Goal: Task Accomplishment & Management: Manage account settings

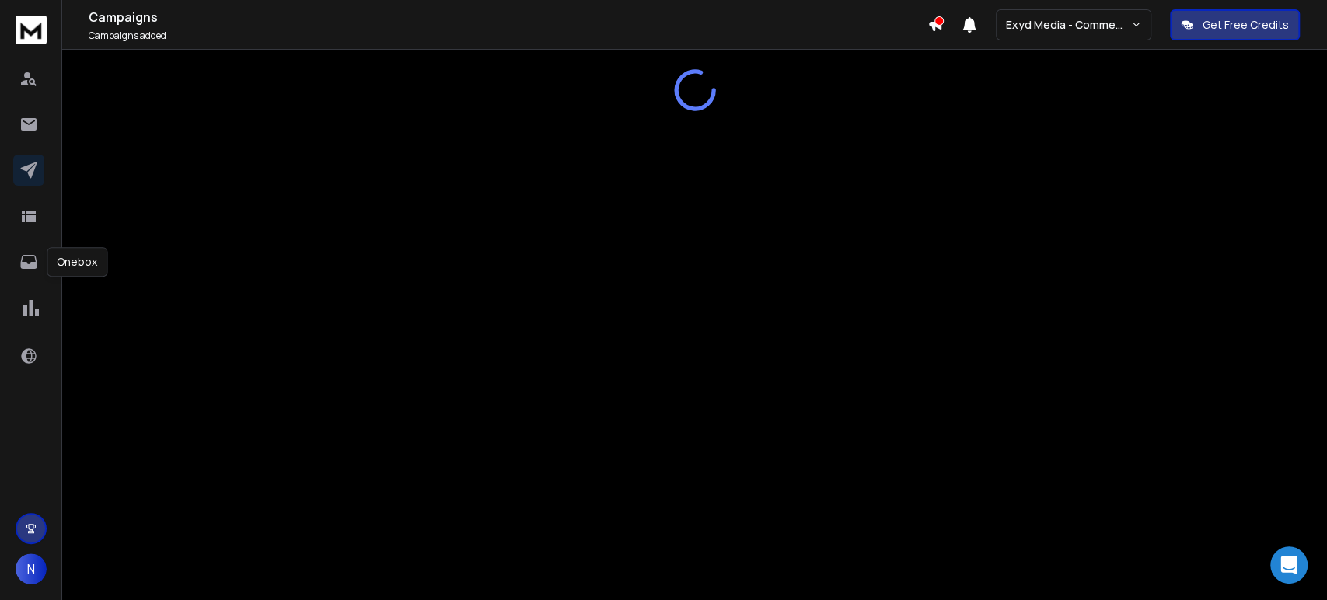
drag, startPoint x: 27, startPoint y: 267, endPoint x: 47, endPoint y: 272, distance: 20.0
click at [27, 267] on icon at bounding box center [28, 262] width 16 height 14
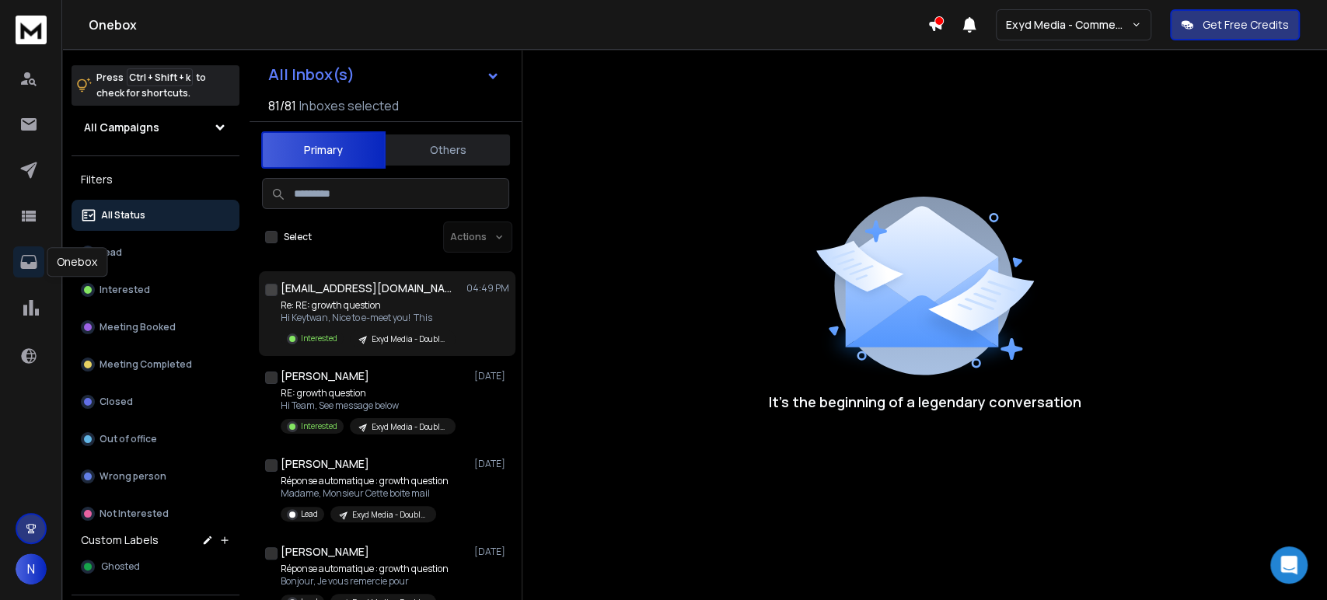
click at [400, 300] on p "Re: RE: growth question" at bounding box center [368, 305] width 175 height 12
